Goal: Task Accomplishment & Management: Use online tool/utility

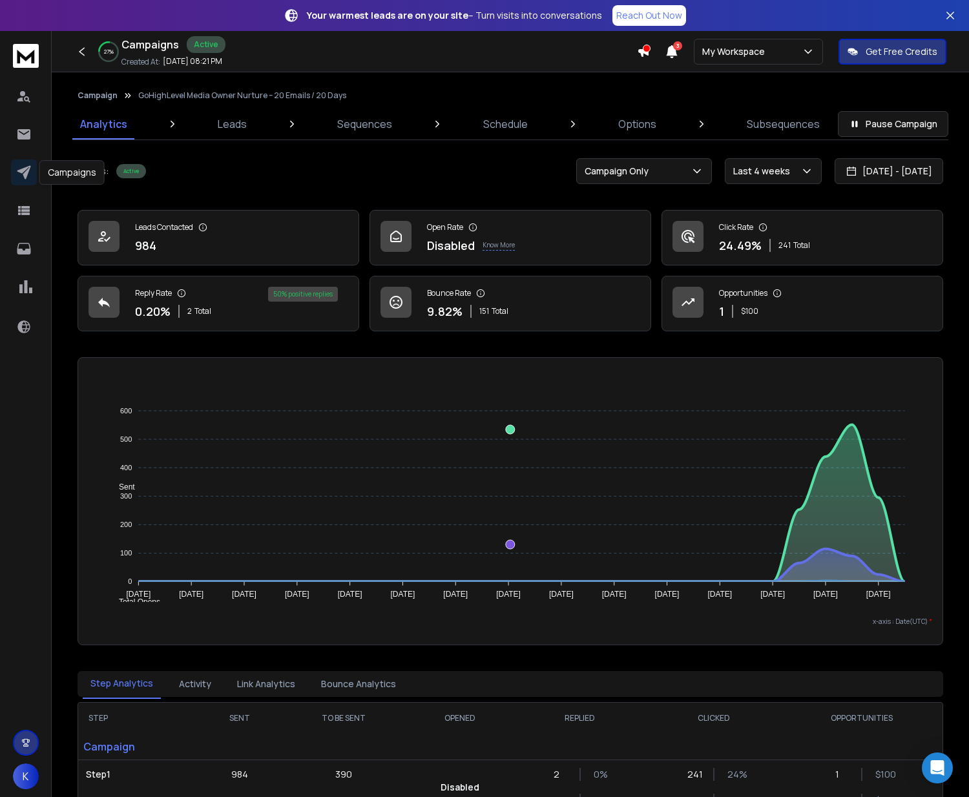
click at [27, 180] on link at bounding box center [24, 173] width 26 height 26
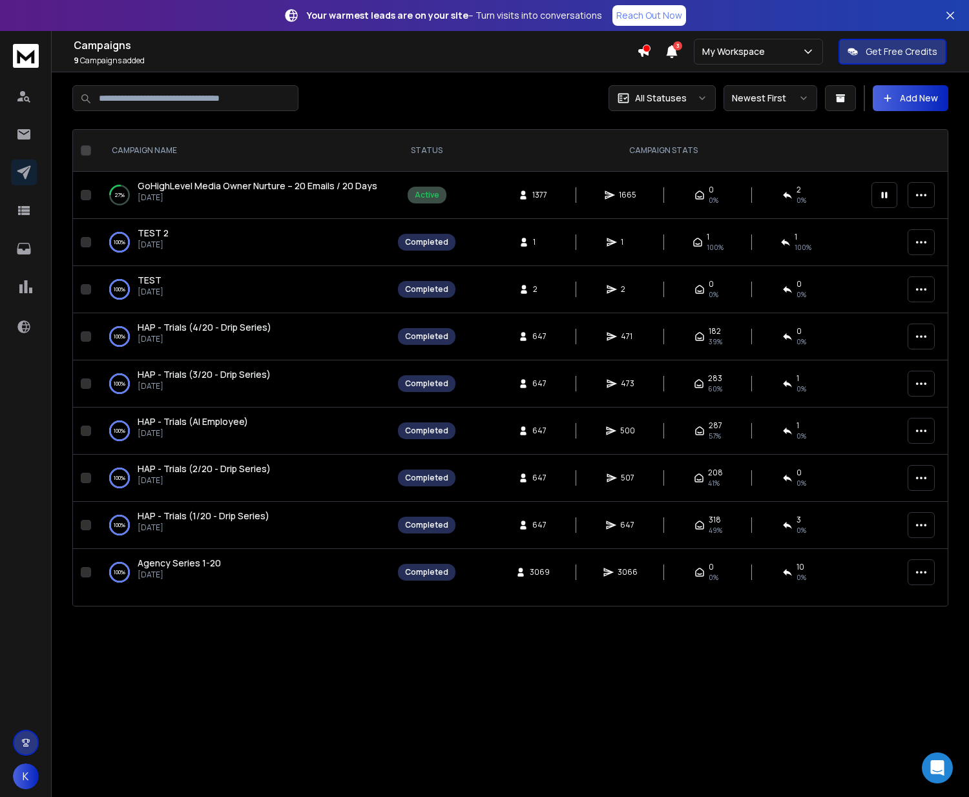
click at [311, 195] on p "[DATE]" at bounding box center [258, 197] width 240 height 10
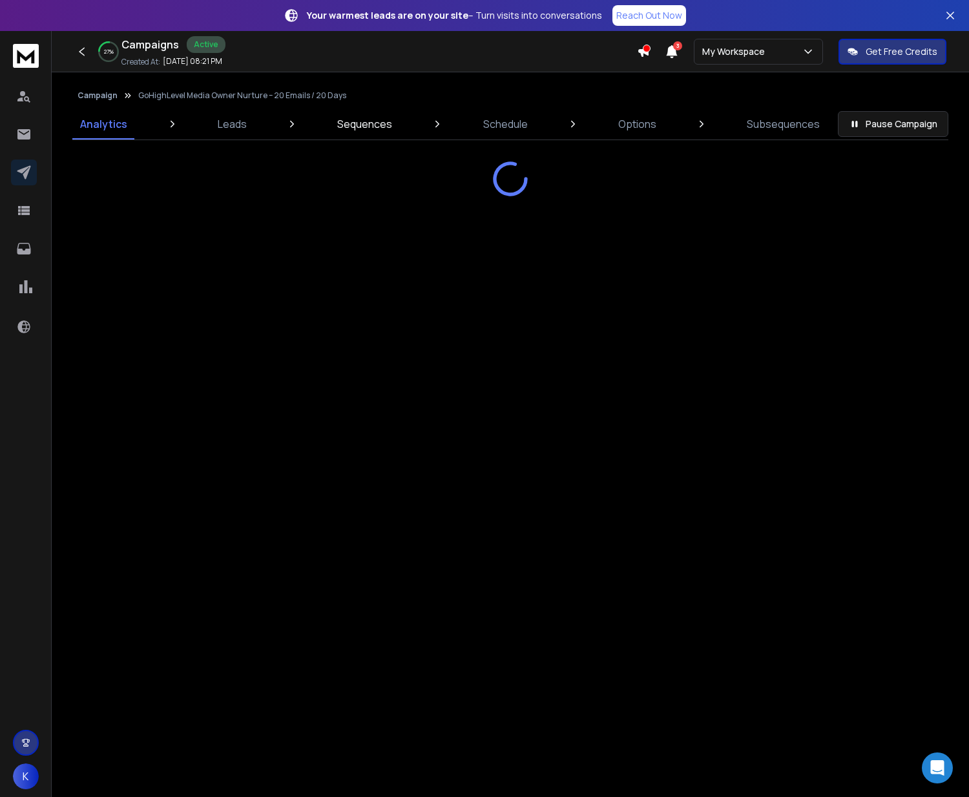
click at [381, 125] on p "Sequences" at bounding box center [364, 123] width 55 height 15
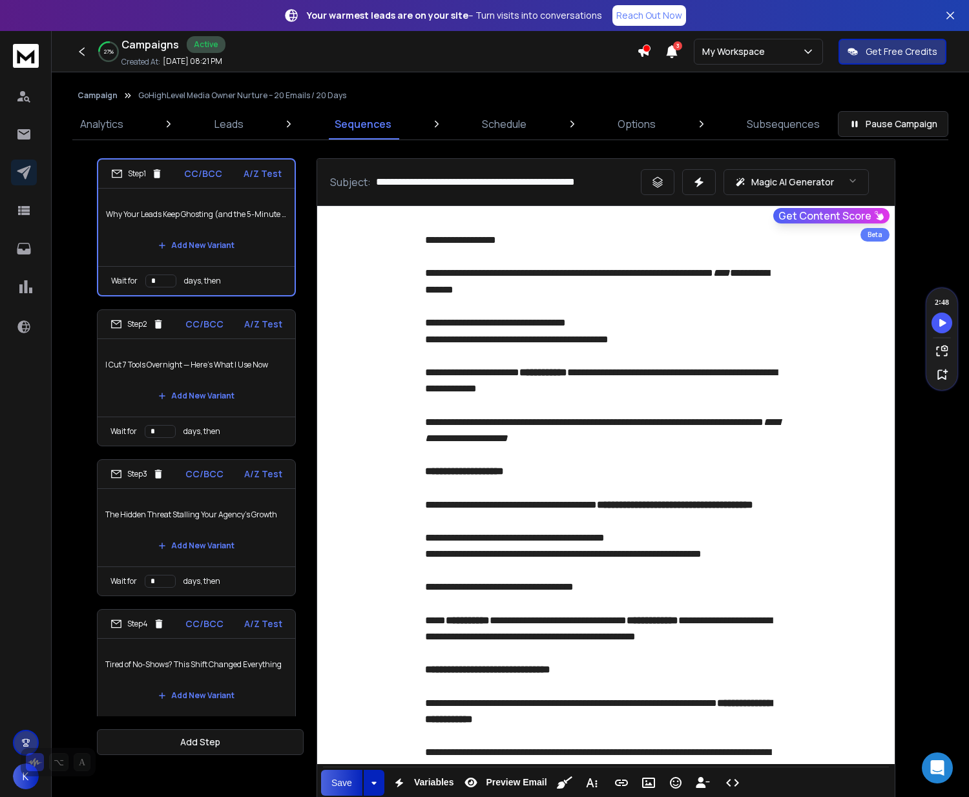
click at [164, 348] on p "I Cut 7 Tools Overnight — Here’s What I Use Now" at bounding box center [196, 365] width 182 height 36
type input "**********"
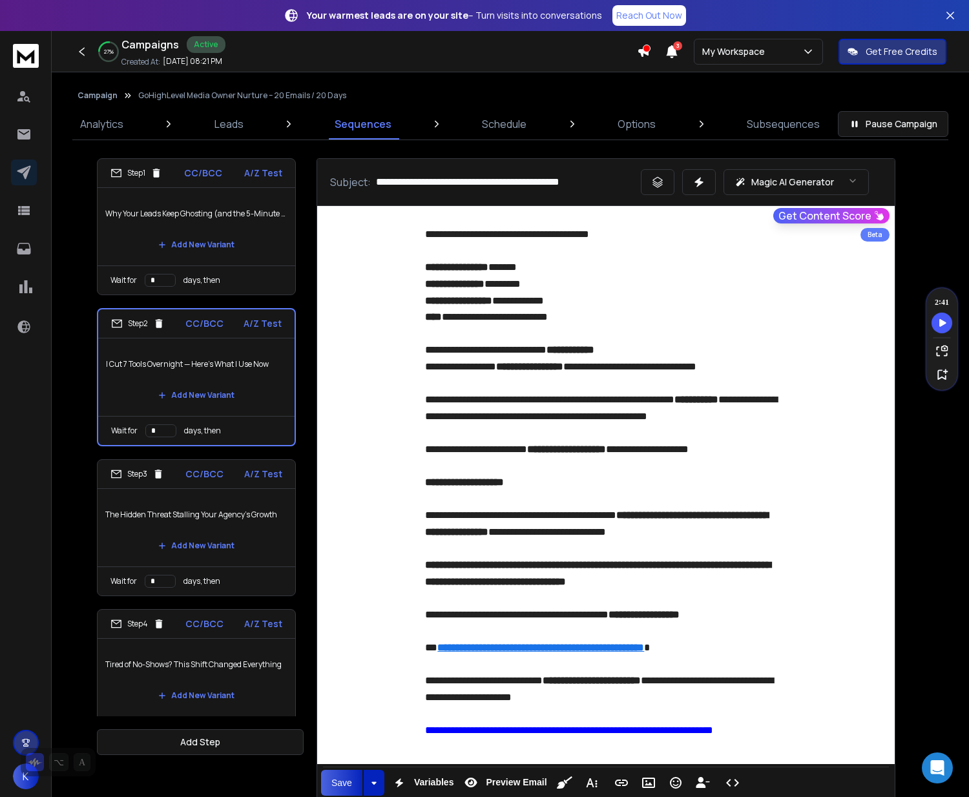
scroll to position [21, 0]
